Goal: Task Accomplishment & Management: Manage account settings

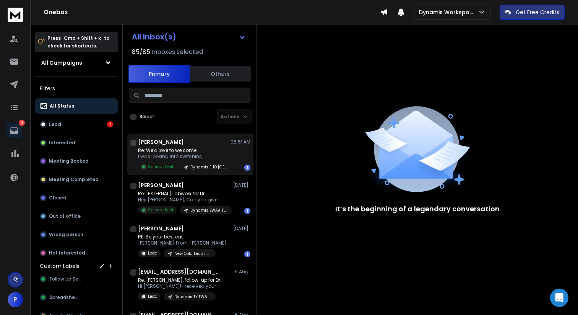
click at [176, 153] on p "Re: We'd love to welcome" at bounding box center [184, 150] width 92 height 6
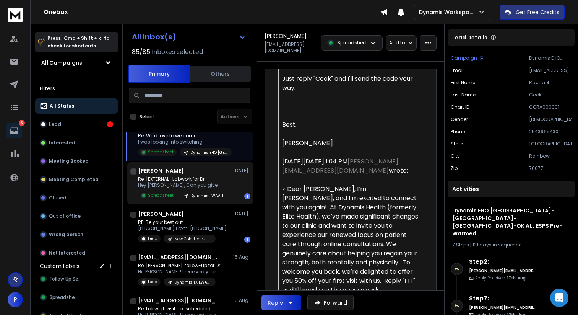
scroll to position [13, 0]
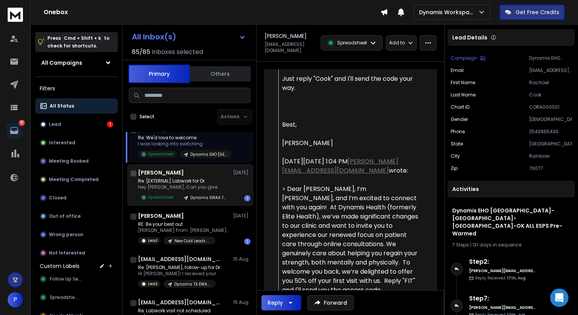
click at [163, 180] on p "Re: [EXTERNAL] Labwork for Dr." at bounding box center [184, 181] width 92 height 6
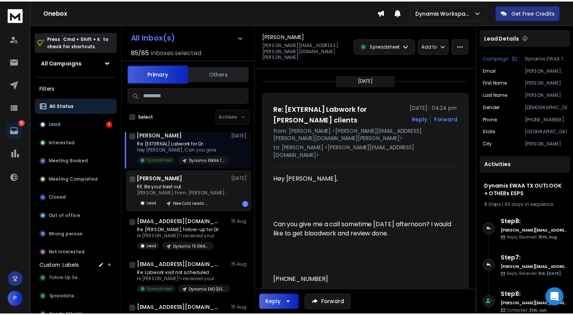
scroll to position [64, 0]
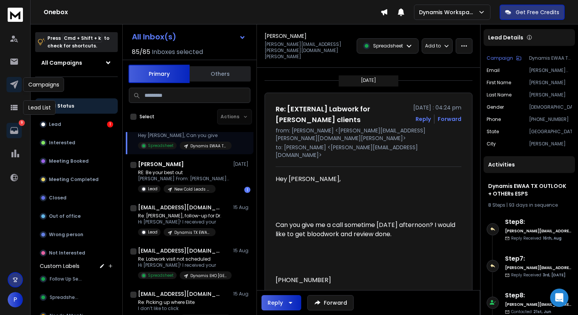
click at [14, 83] on icon at bounding box center [14, 84] width 8 height 8
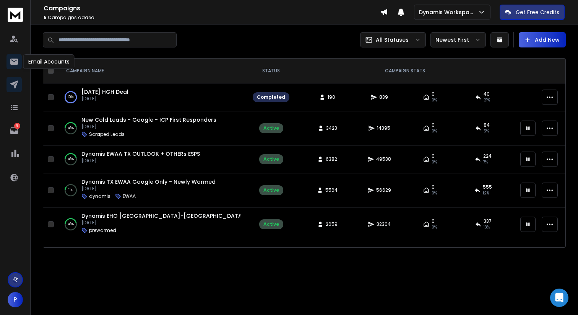
click at [15, 65] on icon at bounding box center [14, 61] width 9 height 9
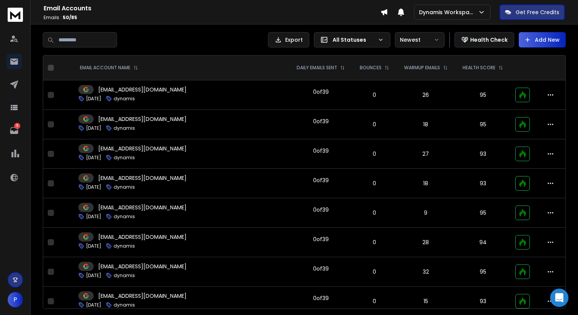
click at [420, 42] on button "Newest" at bounding box center [420, 39] width 50 height 15
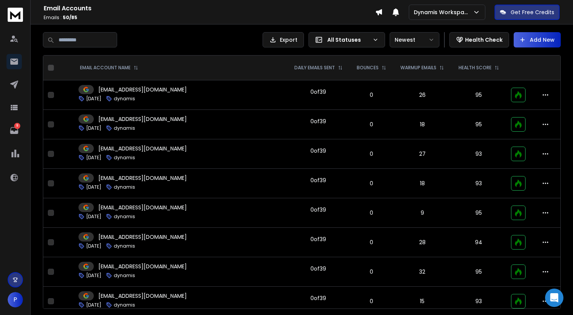
click at [239, 39] on div at bounding box center [150, 39] width 215 height 15
click at [470, 40] on p "Health Check" at bounding box center [483, 40] width 37 height 8
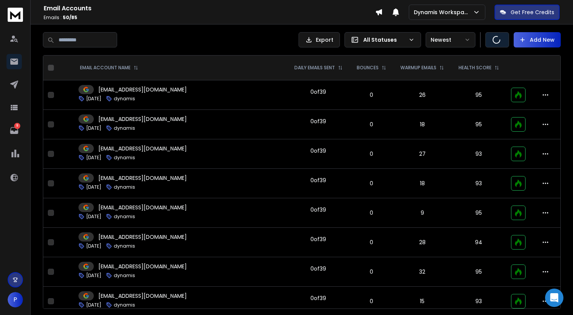
click at [240, 46] on div at bounding box center [168, 39] width 251 height 15
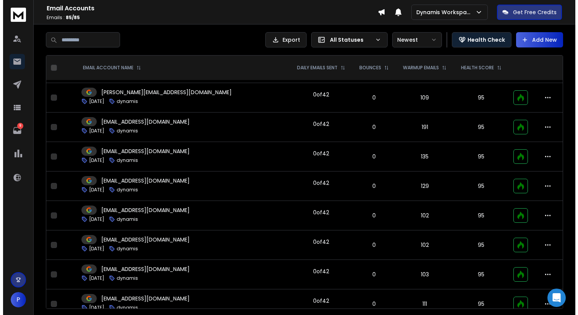
scroll to position [2265, 0]
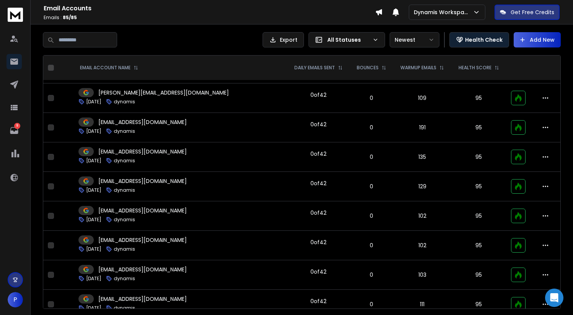
click at [349, 39] on p "All Statuses" at bounding box center [348, 40] width 42 height 8
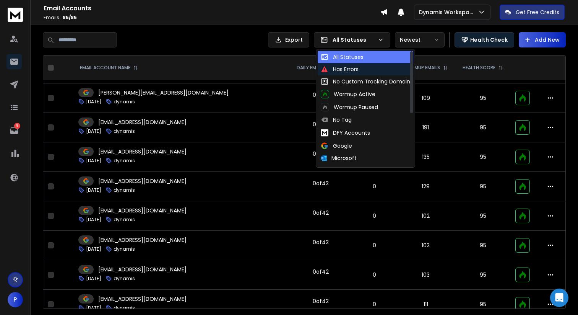
click at [332, 68] on div "Has Errors" at bounding box center [340, 69] width 38 height 8
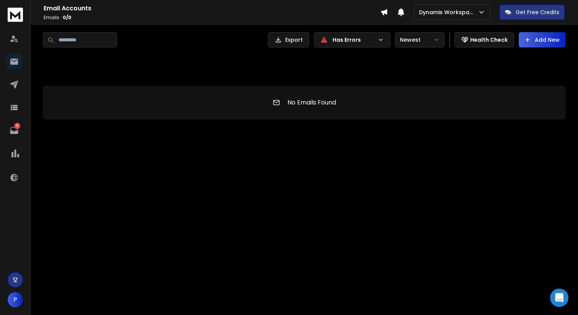
click at [327, 41] on icon at bounding box center [324, 40] width 6 height 6
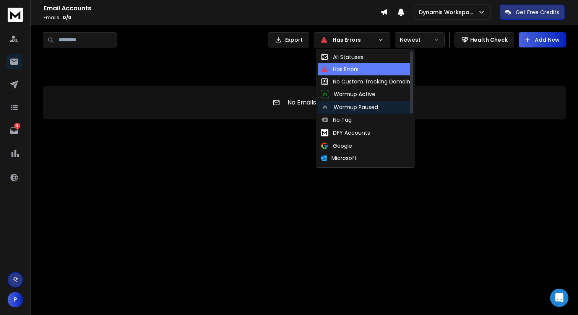
click at [330, 106] on div "Warmup Paused" at bounding box center [349, 107] width 57 height 8
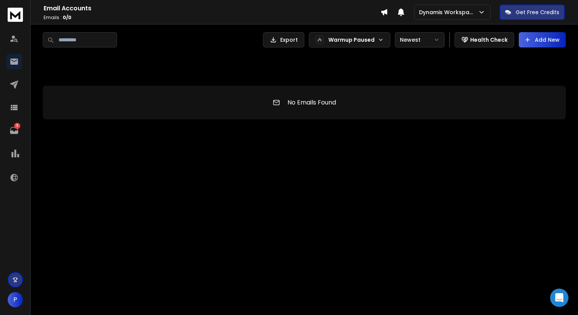
click at [363, 39] on p "Warmup Paused" at bounding box center [352, 40] width 46 height 8
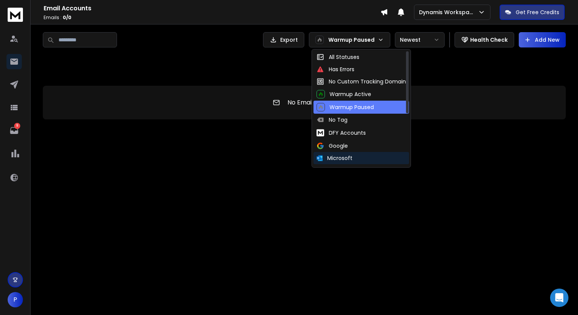
click at [333, 156] on div "Microsoft" at bounding box center [335, 158] width 36 height 8
